Goal: Transaction & Acquisition: Obtain resource

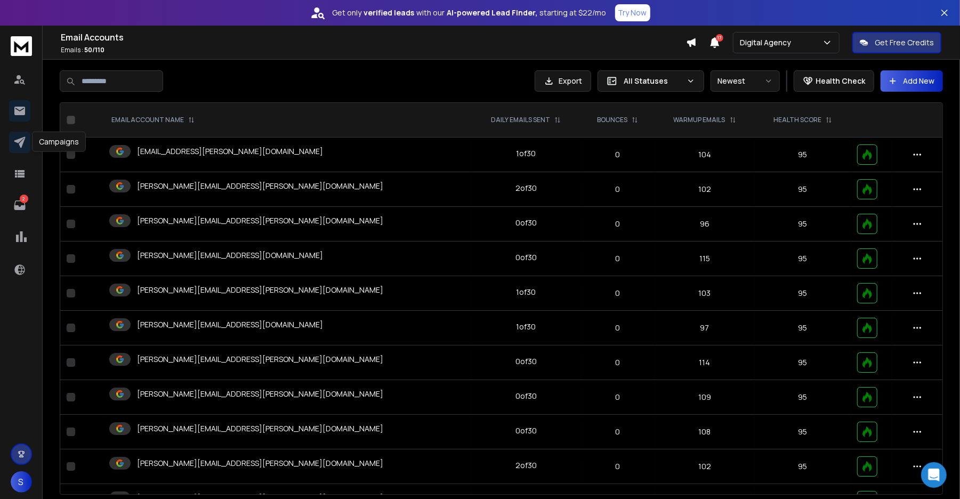
click at [21, 145] on icon at bounding box center [19, 141] width 11 height 11
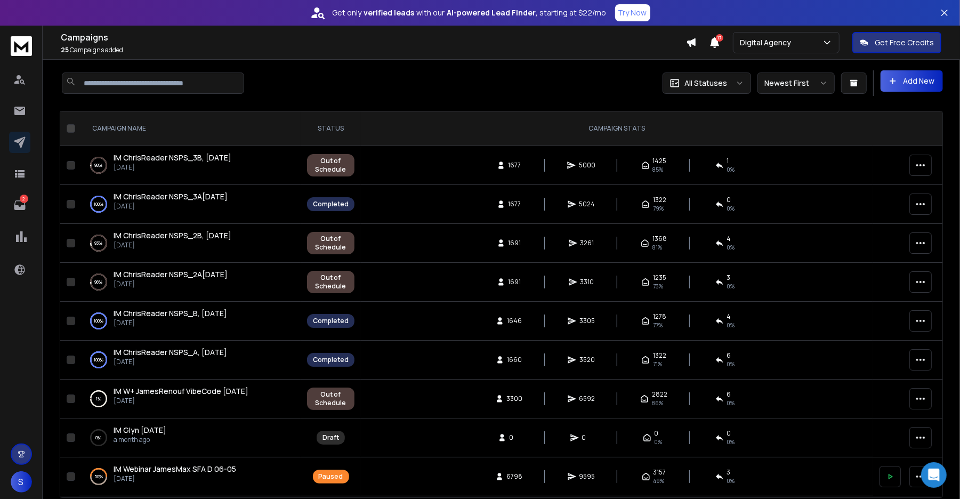
click at [145, 163] on p "[DATE]" at bounding box center [173, 167] width 118 height 9
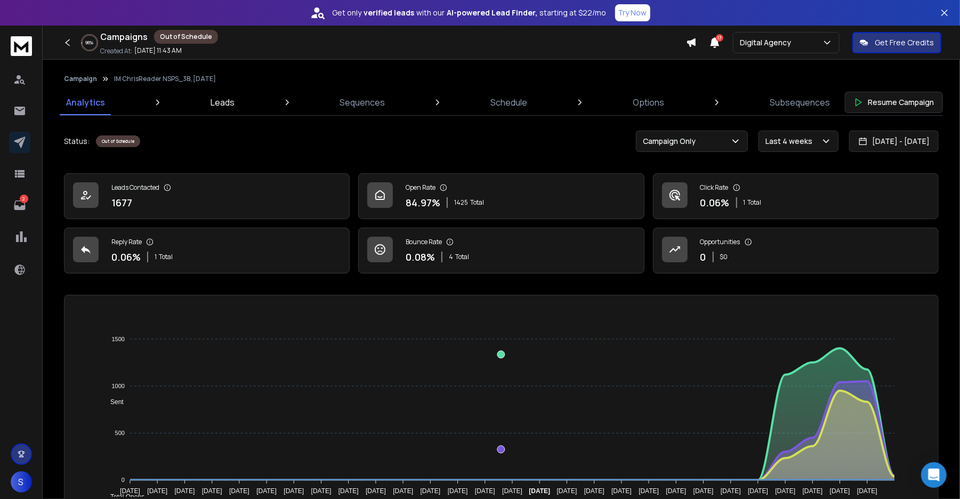
click at [227, 101] on p "Leads" at bounding box center [223, 102] width 24 height 13
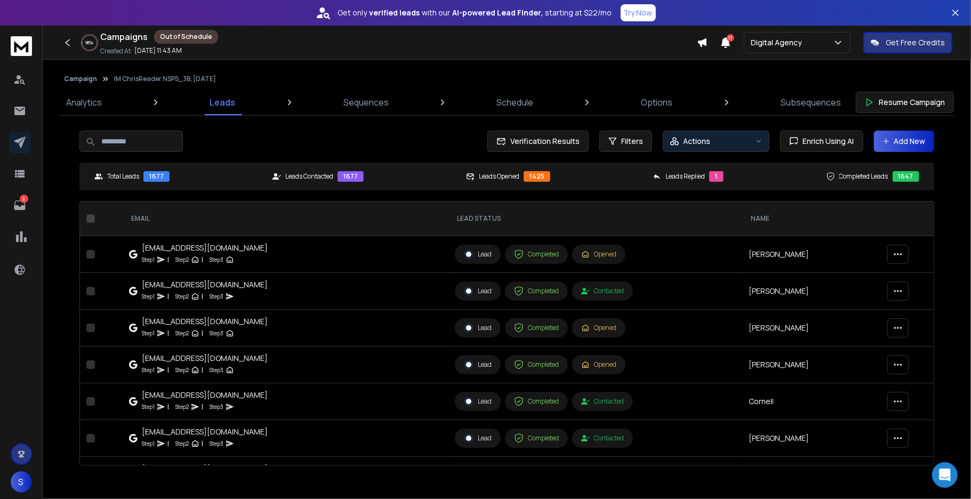
click at [738, 148] on button "Actions" at bounding box center [716, 141] width 107 height 21
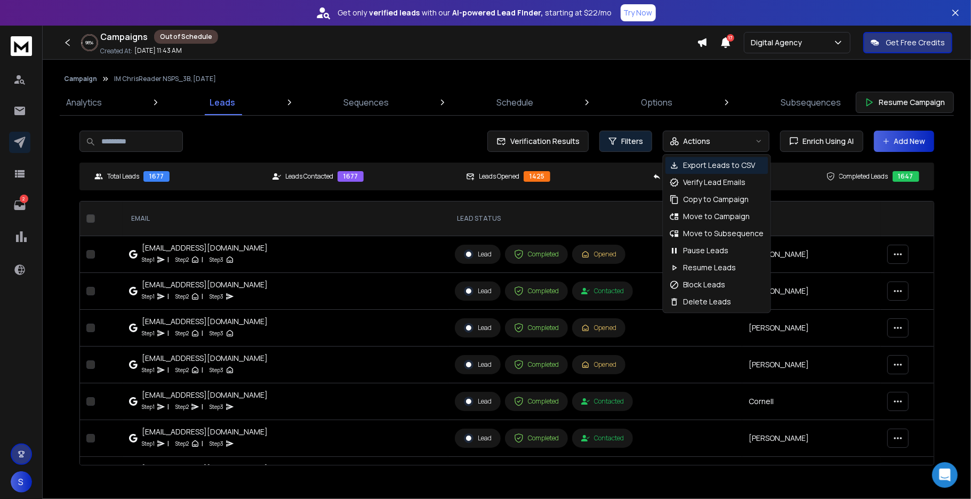
click at [617, 136] on button "Filters" at bounding box center [625, 141] width 53 height 21
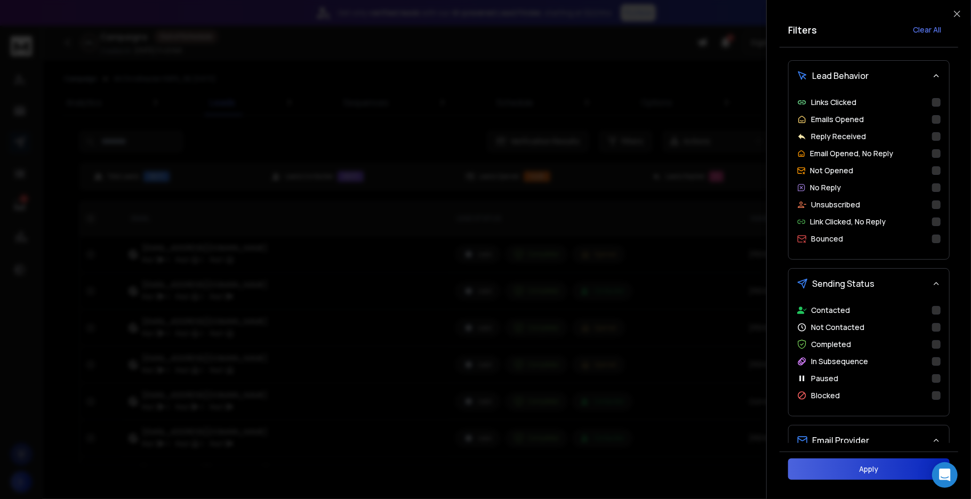
click at [932, 240] on button "Bounced" at bounding box center [936, 239] width 9 height 9
click at [859, 472] on button "Apply" at bounding box center [869, 469] width 162 height 21
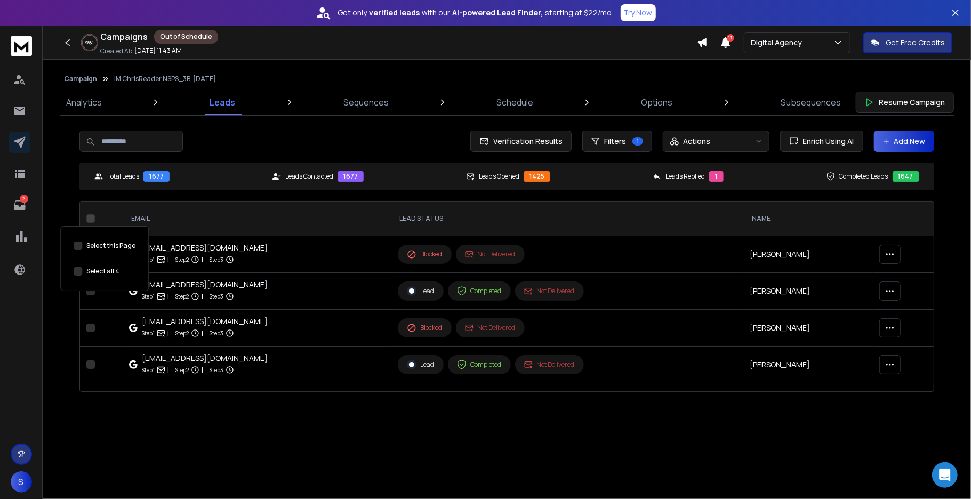
click at [93, 219] on button "Select this Page" at bounding box center [90, 218] width 9 height 9
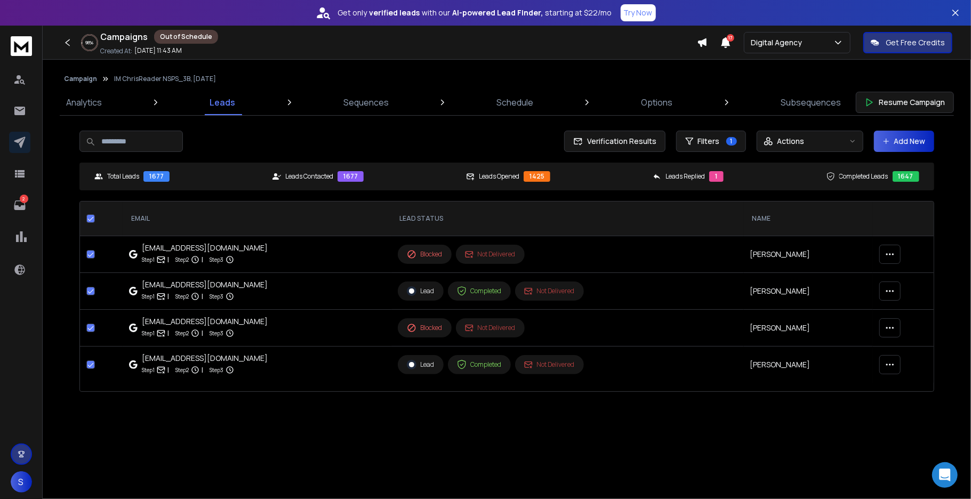
click at [91, 367] on button "button" at bounding box center [90, 364] width 9 height 9
click at [92, 295] on button "button" at bounding box center [90, 291] width 9 height 9
click at [802, 149] on button "Actions" at bounding box center [810, 141] width 107 height 21
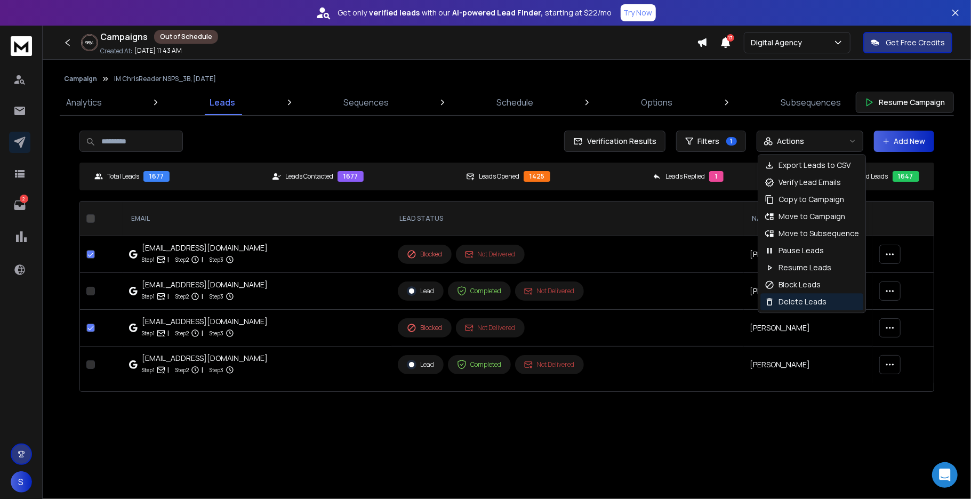
click at [823, 301] on p "Delete Leads" at bounding box center [802, 301] width 48 height 11
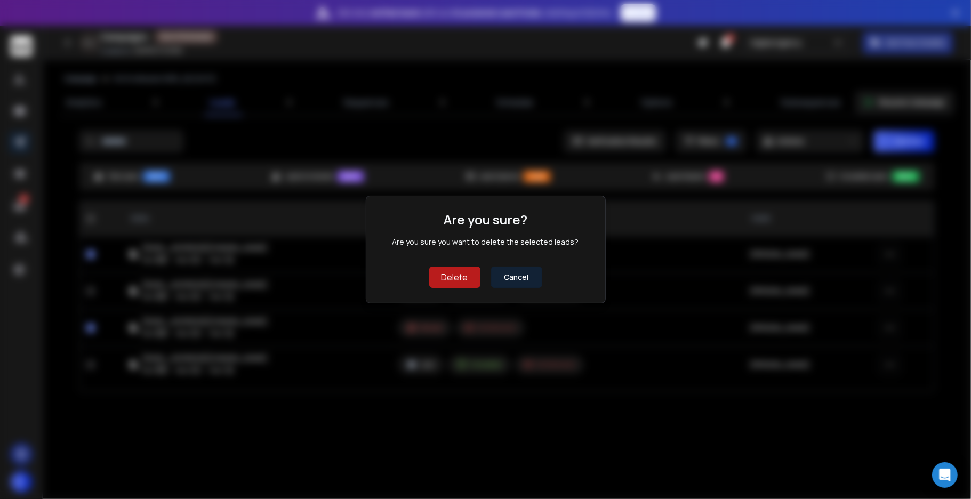
click at [455, 273] on button "Delete" at bounding box center [454, 277] width 51 height 21
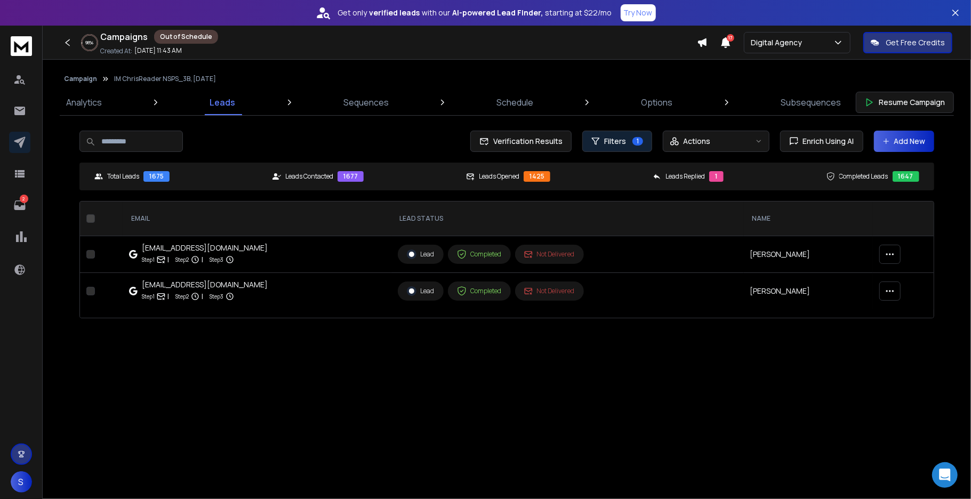
click at [617, 142] on span "Filters" at bounding box center [615, 141] width 22 height 11
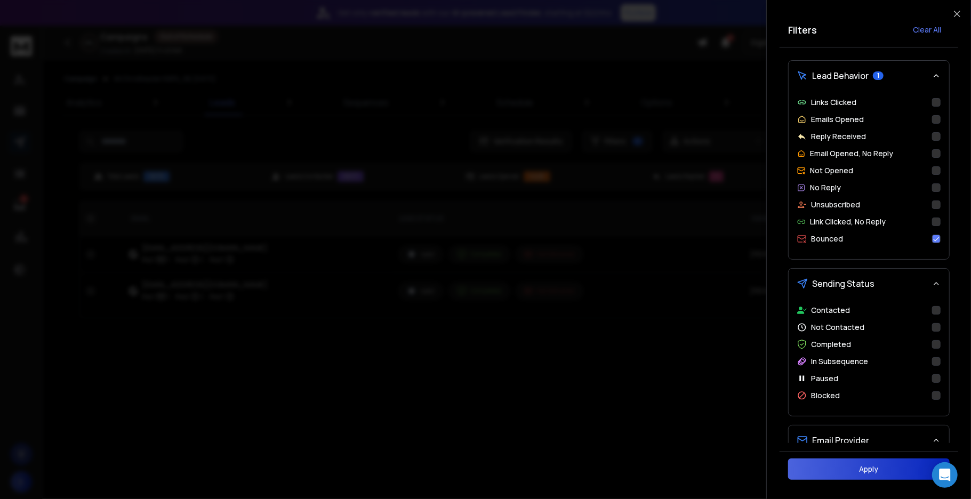
click at [932, 242] on button "Bounced" at bounding box center [936, 239] width 9 height 9
click at [932, 399] on button "Blocked" at bounding box center [936, 395] width 9 height 9
click at [850, 466] on button "Apply" at bounding box center [869, 469] width 162 height 21
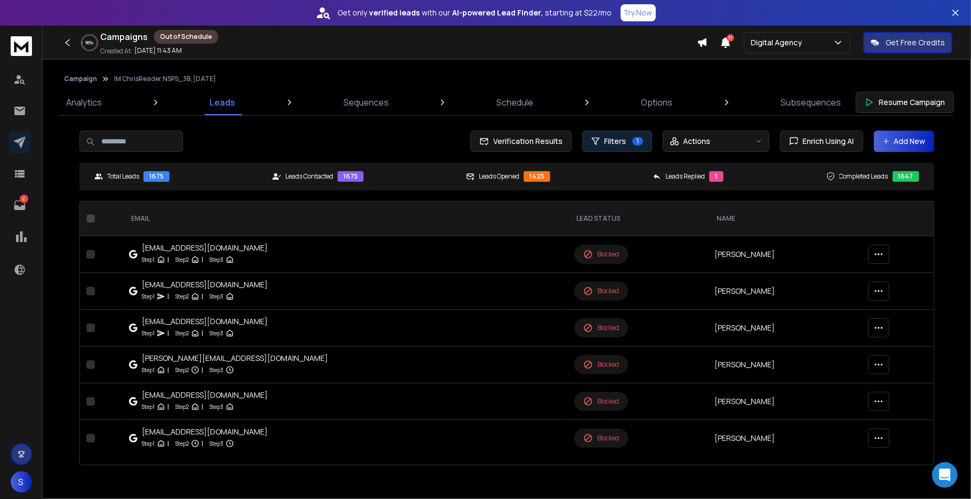
click at [637, 143] on span "1" at bounding box center [637, 141] width 11 height 9
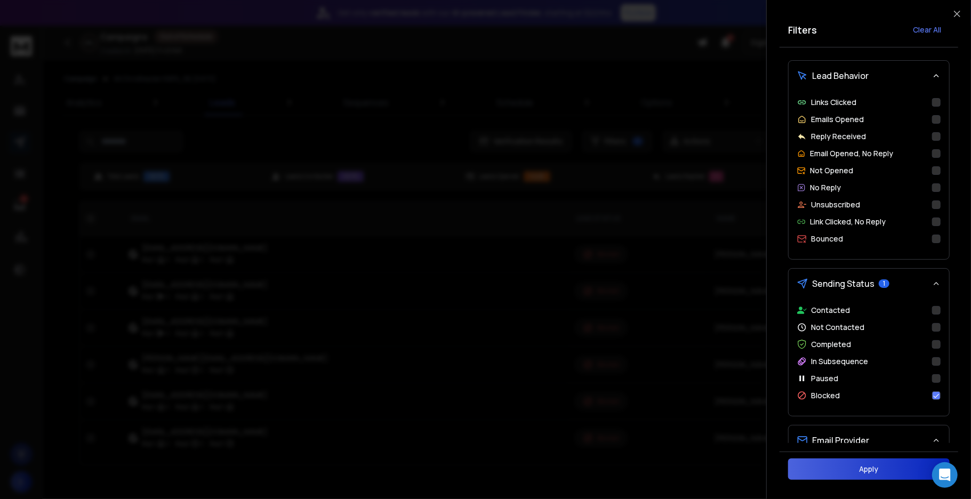
click at [932, 399] on button "Blocked" at bounding box center [936, 395] width 9 height 9
click at [565, 328] on div at bounding box center [485, 249] width 971 height 499
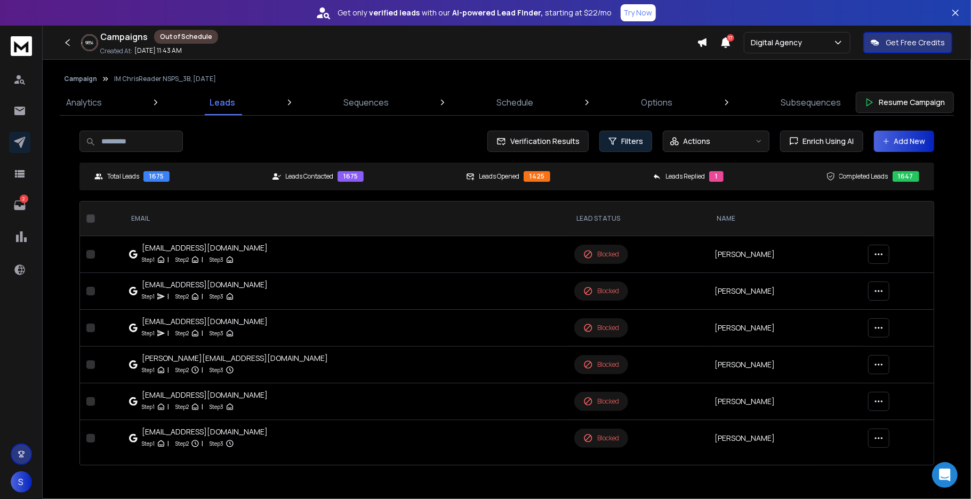
click at [625, 141] on span "Filters" at bounding box center [632, 141] width 22 height 11
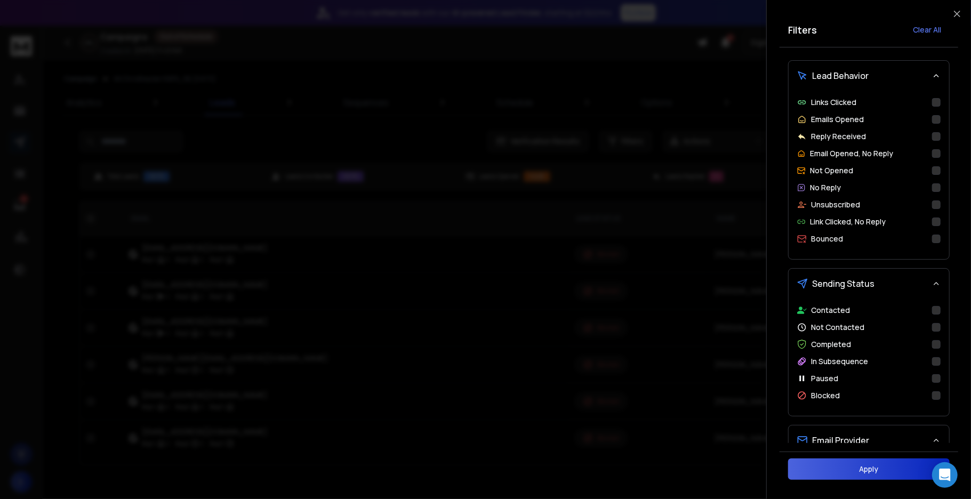
click at [932, 122] on button "Emails Opened" at bounding box center [936, 119] width 9 height 9
click at [867, 470] on button "Apply" at bounding box center [869, 469] width 162 height 21
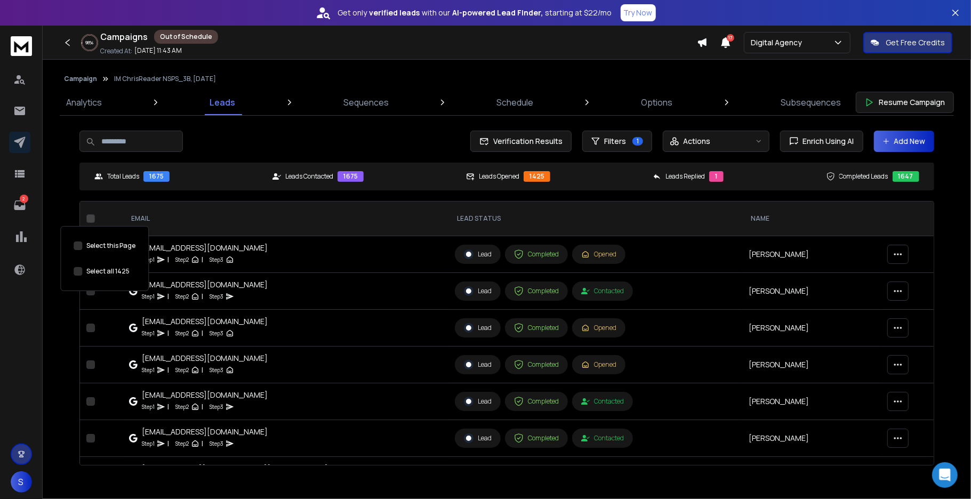
click at [79, 270] on button "Select this Page" at bounding box center [78, 271] width 9 height 9
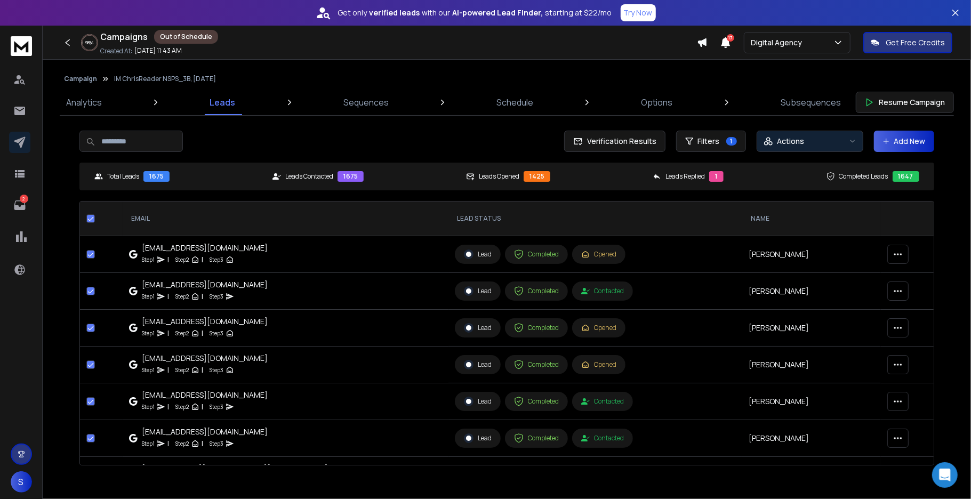
click at [809, 145] on div "Actions" at bounding box center [804, 141] width 81 height 11
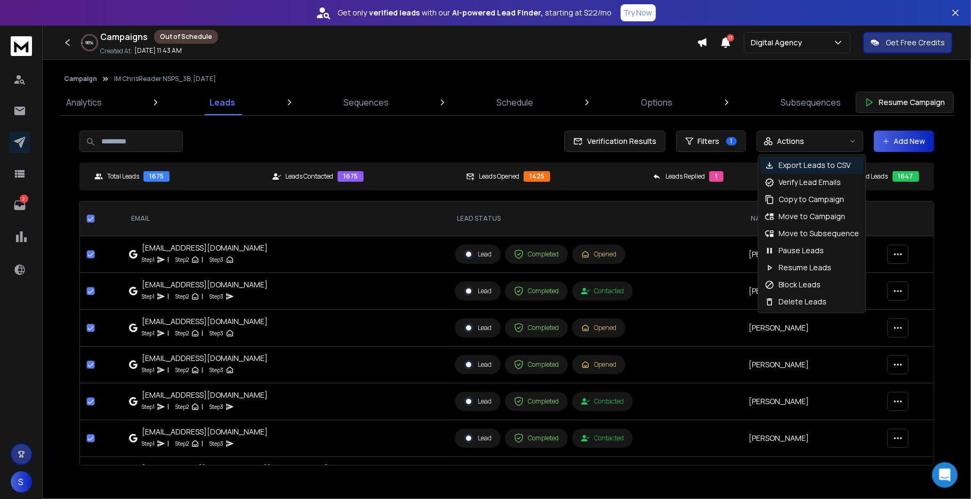
click at [812, 171] on p "Export Leads to CSV" at bounding box center [814, 165] width 72 height 11
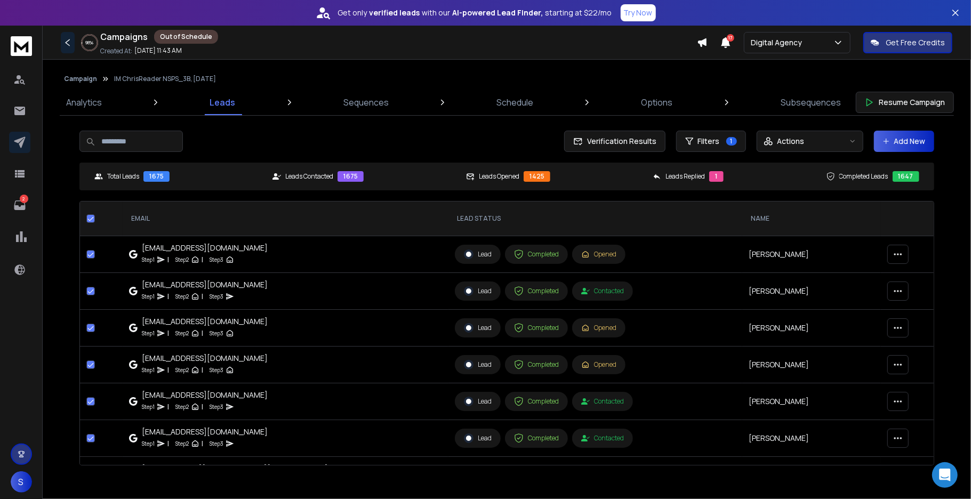
click at [71, 45] on icon at bounding box center [68, 43] width 10 height 10
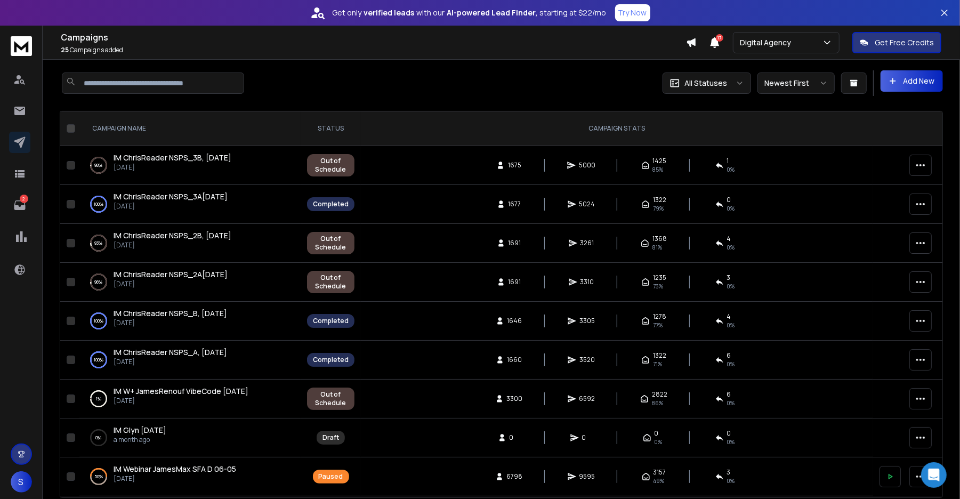
click at [174, 201] on span "IM ChrisReader NSPS_3A[DATE]" at bounding box center [171, 196] width 114 height 10
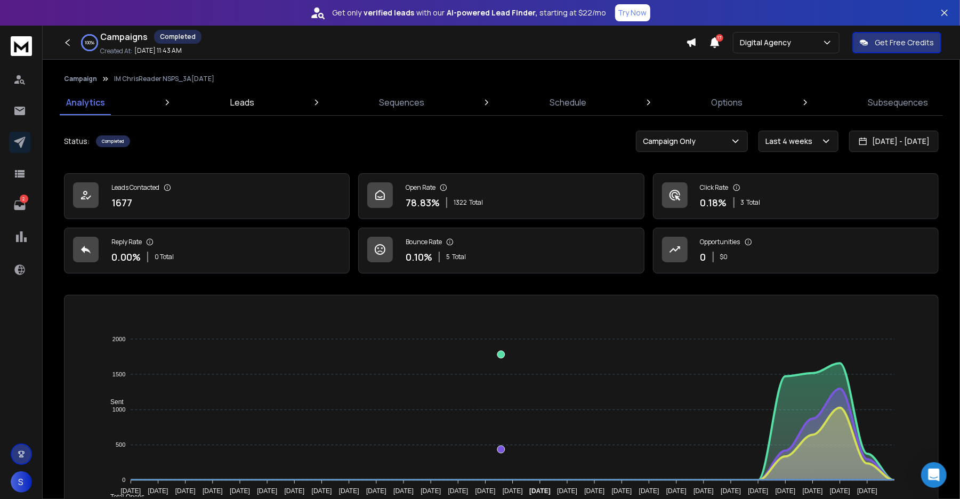
click at [238, 107] on p "Leads" at bounding box center [242, 102] width 24 height 13
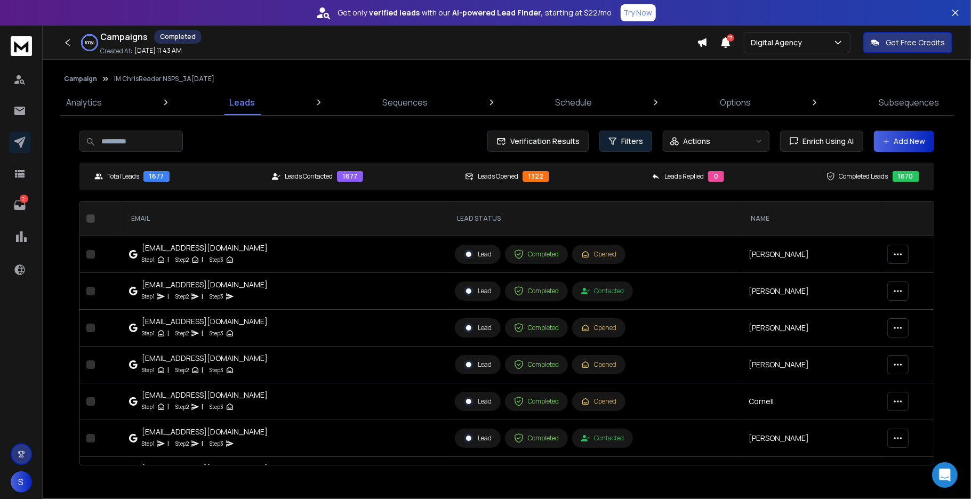
click at [632, 146] on span "Filters" at bounding box center [632, 141] width 22 height 11
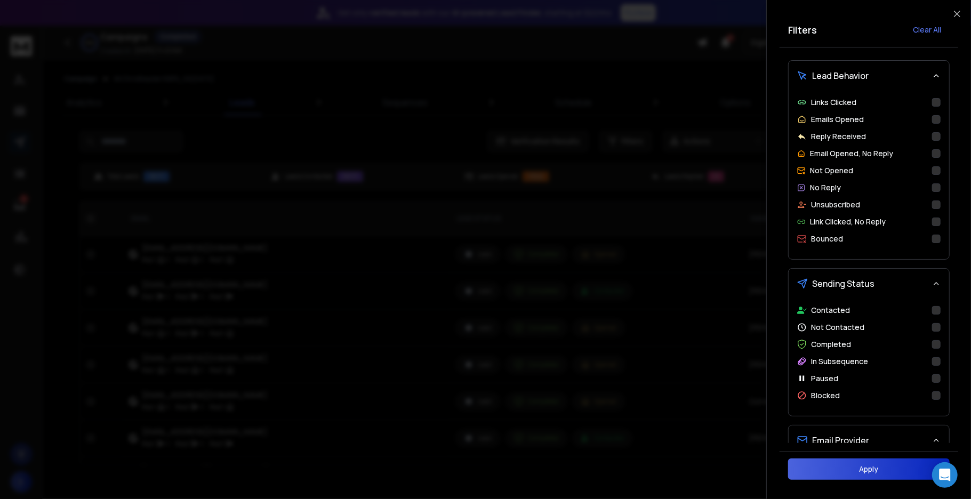
click at [932, 243] on button "Bounced" at bounding box center [936, 239] width 9 height 9
click at [863, 470] on button "Apply" at bounding box center [869, 469] width 162 height 21
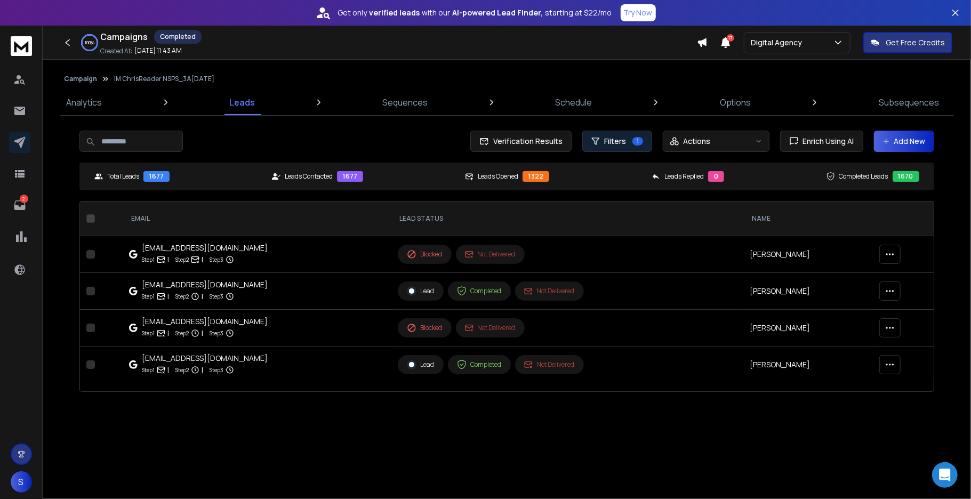
click at [626, 145] on button "Filters 1" at bounding box center [617, 141] width 70 height 21
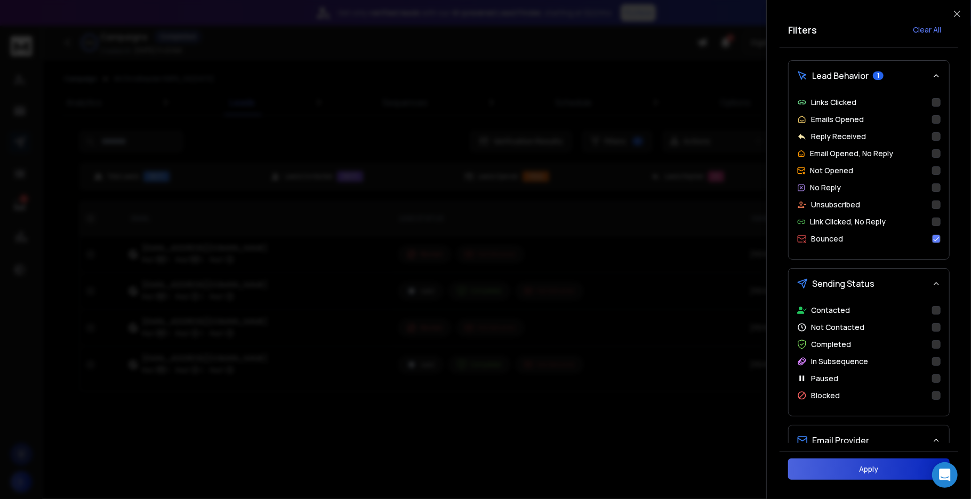
click at [932, 240] on button "Bounced" at bounding box center [936, 239] width 9 height 9
click at [932, 124] on button "Emails Opened" at bounding box center [936, 119] width 9 height 9
click at [856, 467] on button "Apply" at bounding box center [869, 469] width 162 height 21
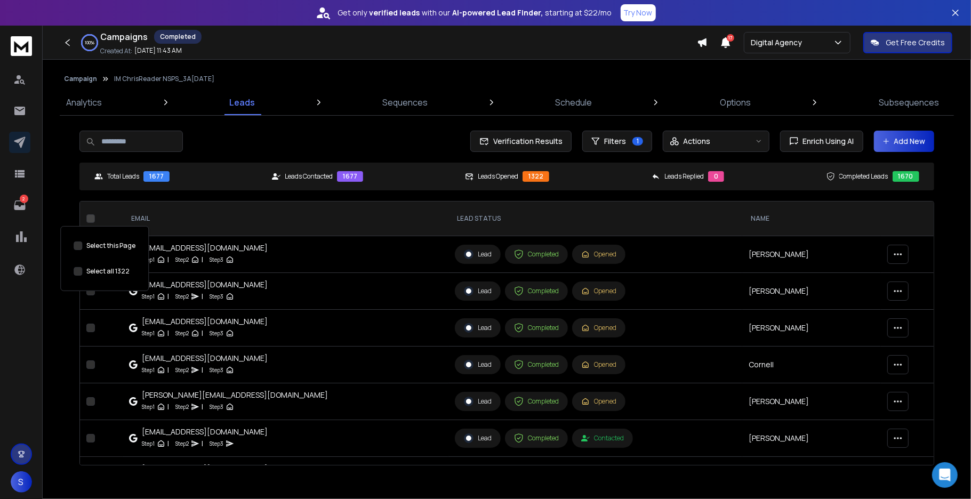
click at [78, 272] on button "Select this Page" at bounding box center [78, 271] width 9 height 9
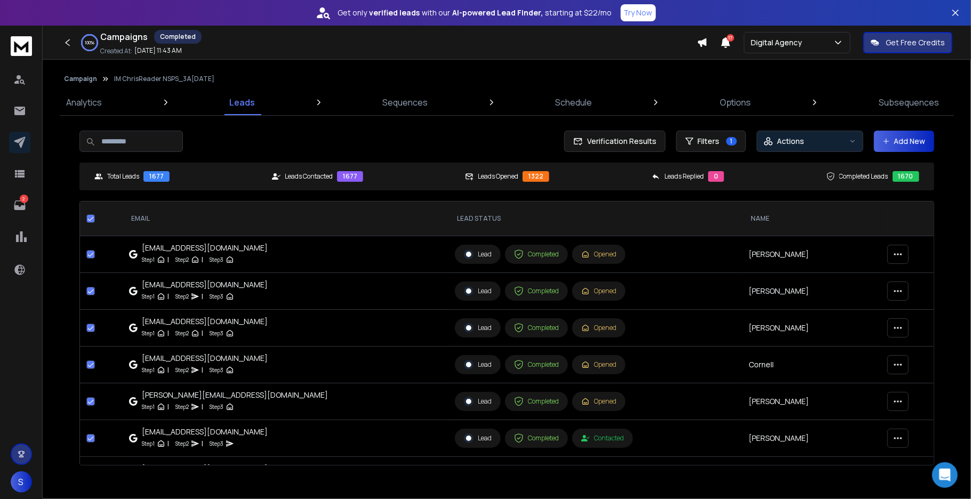
click at [801, 146] on p "Actions" at bounding box center [790, 141] width 27 height 11
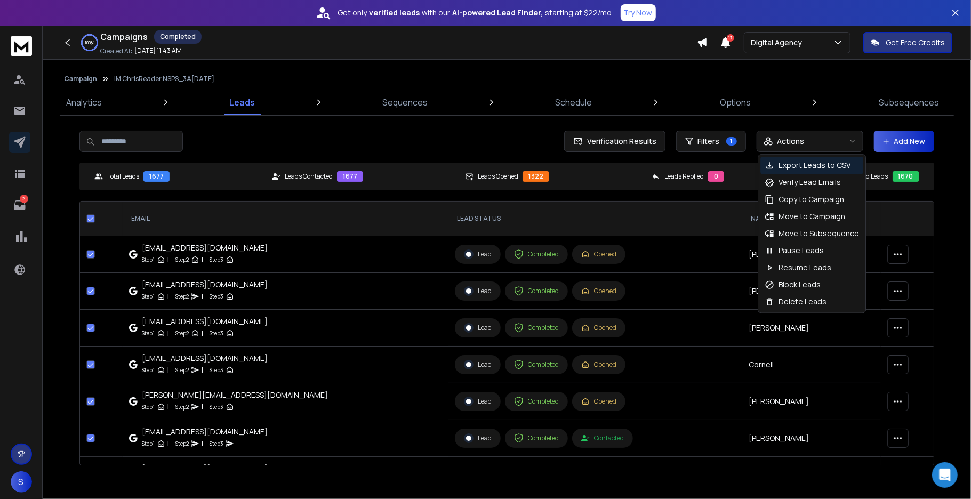
click at [792, 166] on p "Export Leads to CSV" at bounding box center [814, 165] width 72 height 11
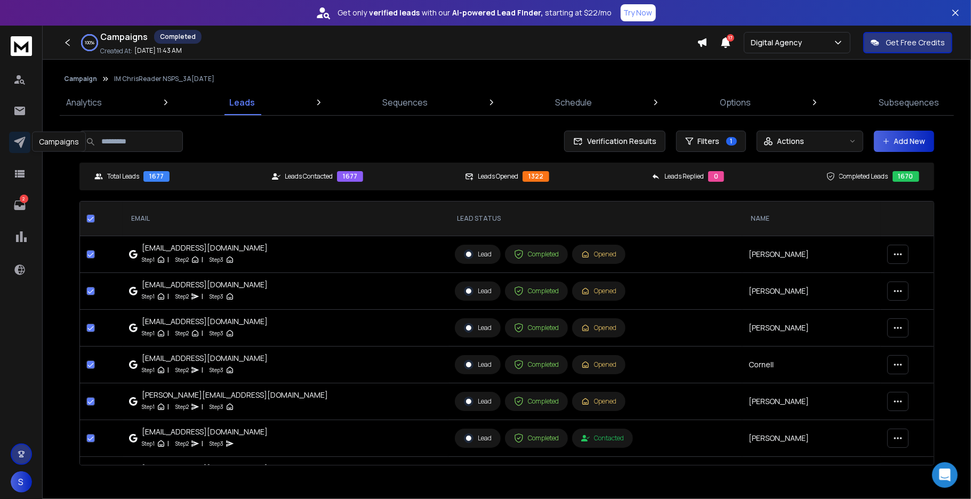
click at [18, 145] on icon at bounding box center [19, 142] width 13 height 13
